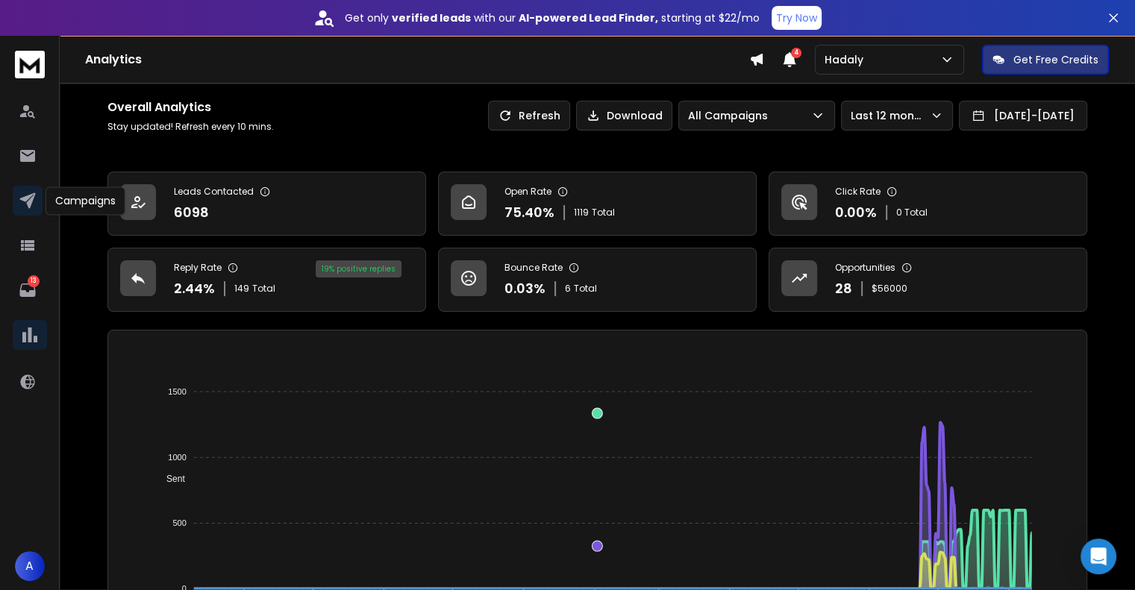
click at [22, 201] on icon at bounding box center [28, 201] width 18 height 18
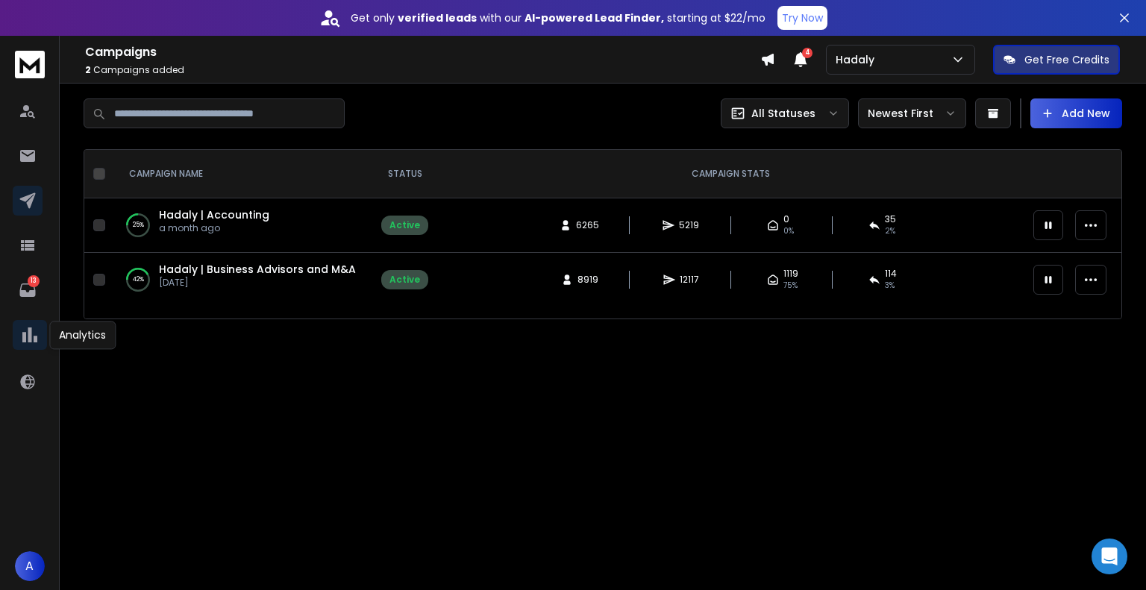
click at [28, 333] on icon at bounding box center [29, 334] width 15 height 15
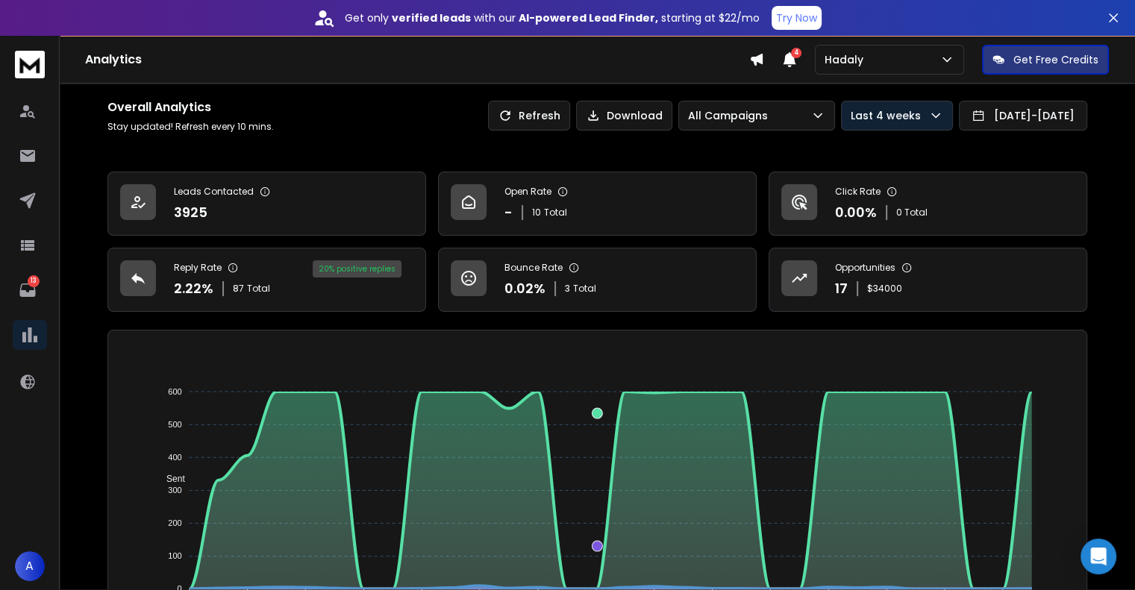
click at [850, 113] on p "Last 4 weeks" at bounding box center [888, 115] width 76 height 15
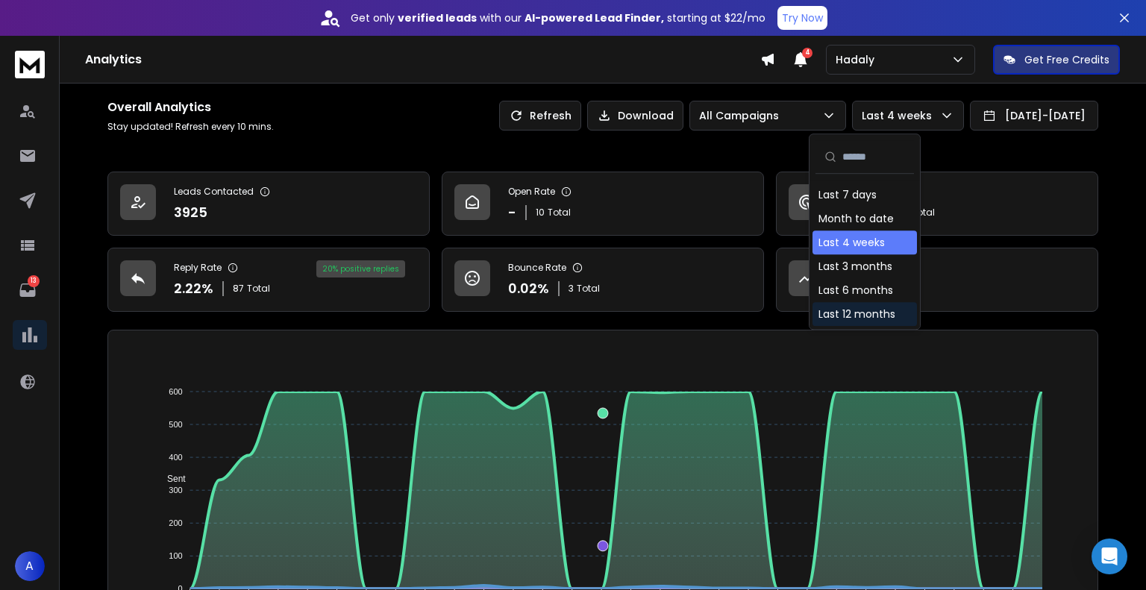
click at [847, 307] on div "Last 12 months" at bounding box center [856, 314] width 77 height 15
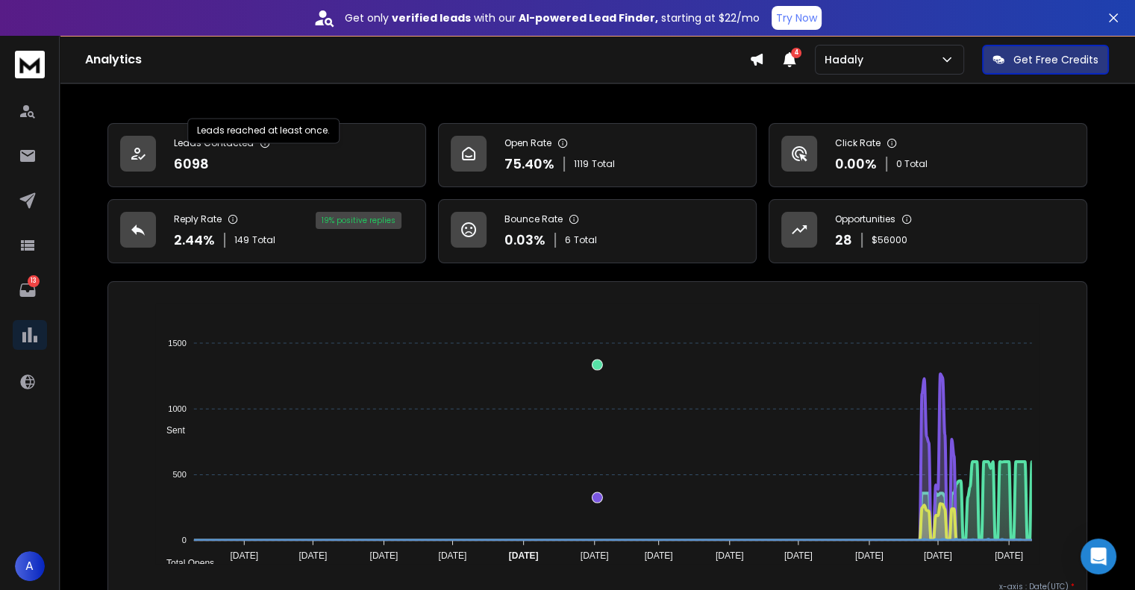
scroll to position [75, 0]
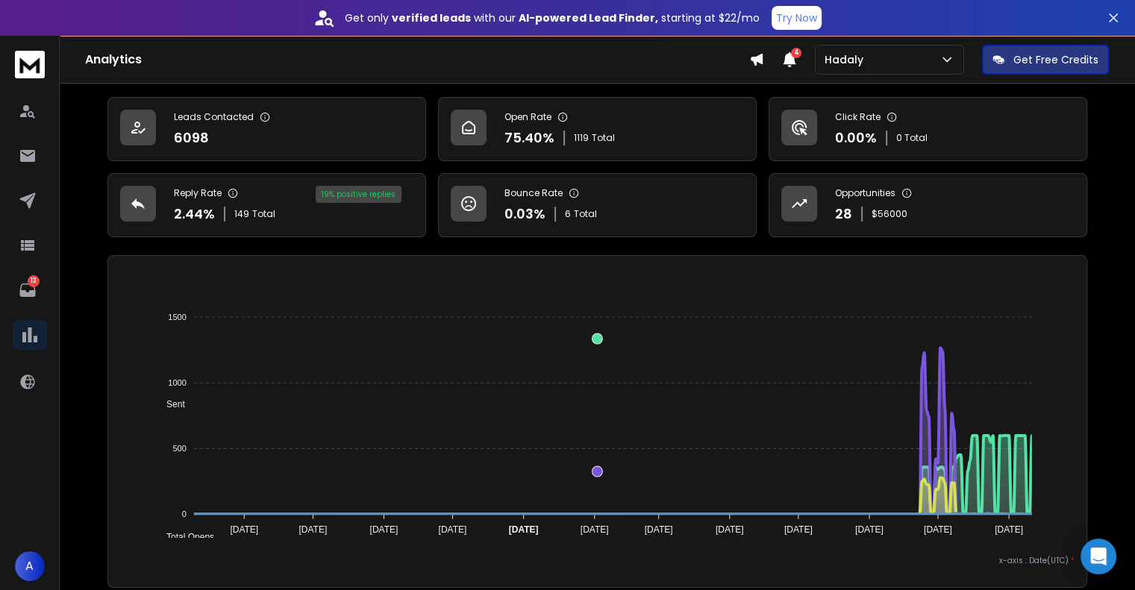
click at [42, 289] on div "13" at bounding box center [30, 293] width 34 height 36
click at [24, 292] on icon at bounding box center [27, 289] width 16 height 13
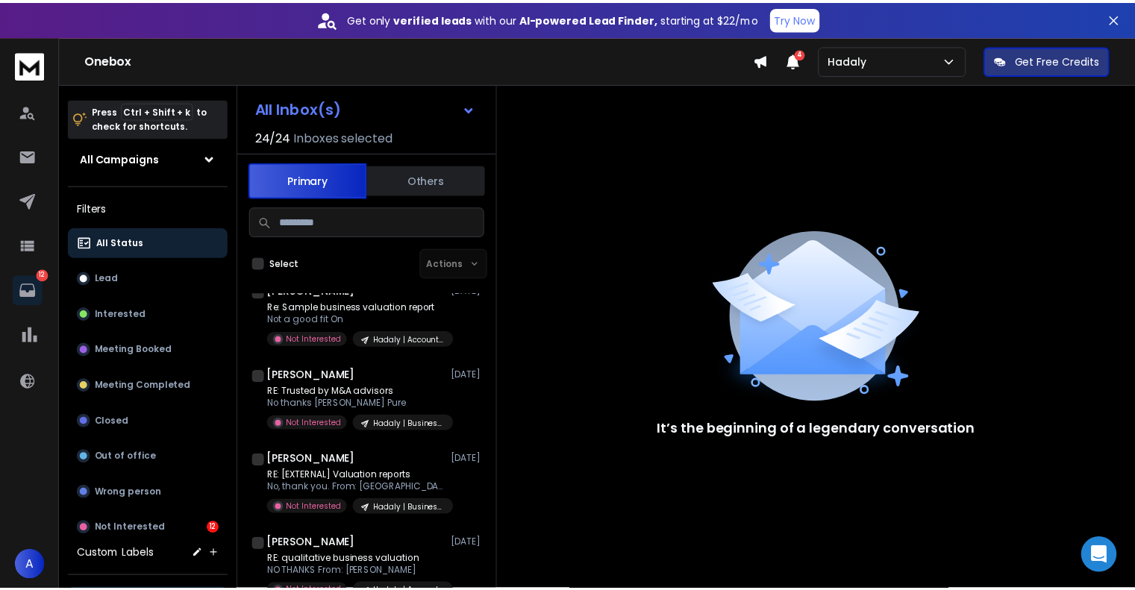
scroll to position [298, 0]
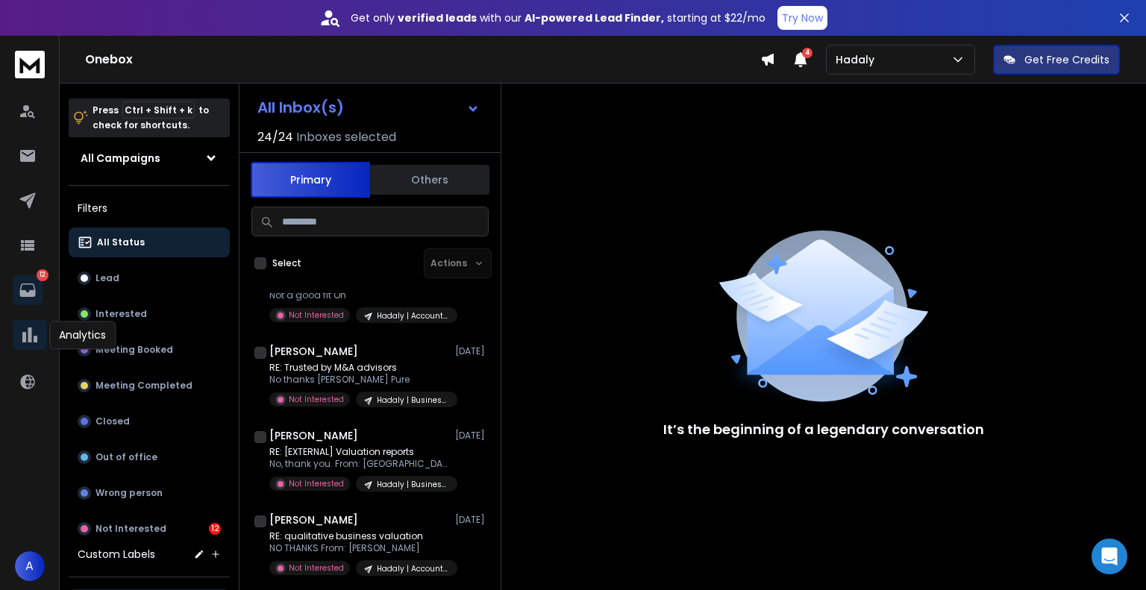
click at [32, 336] on icon at bounding box center [30, 335] width 22 height 22
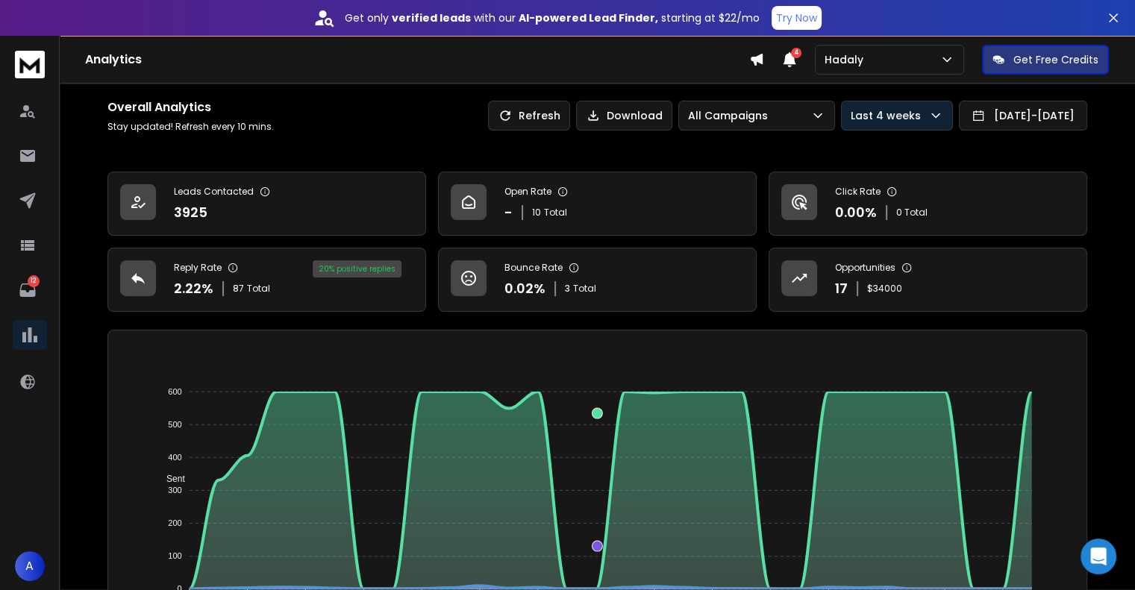
click at [850, 113] on p "Last 4 weeks" at bounding box center [888, 115] width 76 height 15
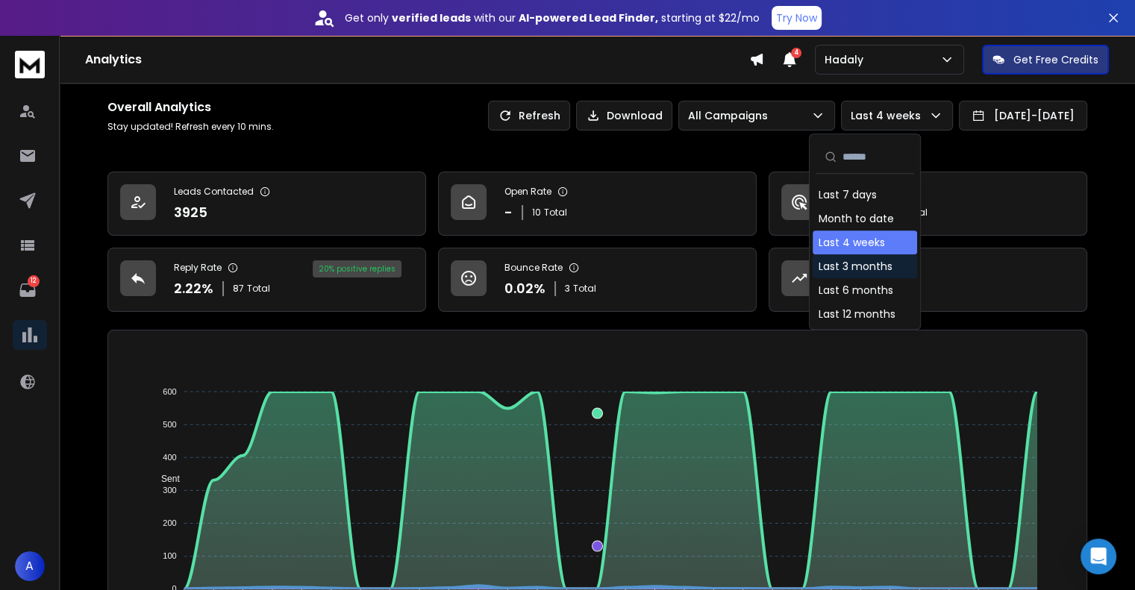
click at [375, 115] on div "Overall Analytics Stay updated! Refresh every 10 mins. Refresh Download All Cam…" at bounding box center [596, 115] width 979 height 34
